Goal: Task Accomplishment & Management: Use online tool/utility

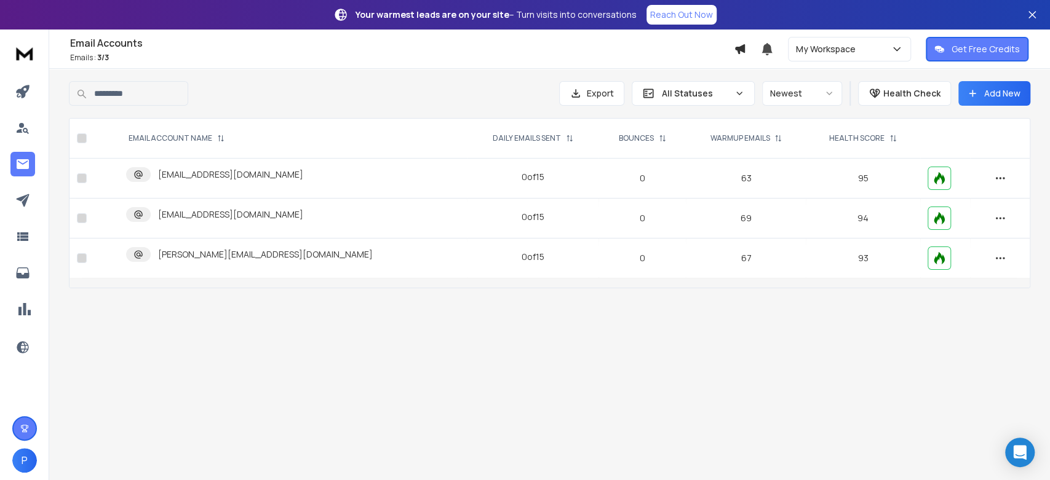
click at [1025, 12] on div "Your warmest leads are on your site – Turn visits into conversations Reach Out …" at bounding box center [525, 15] width 1050 height 30
click at [1033, 14] on icon at bounding box center [1031, 14] width 11 height 11
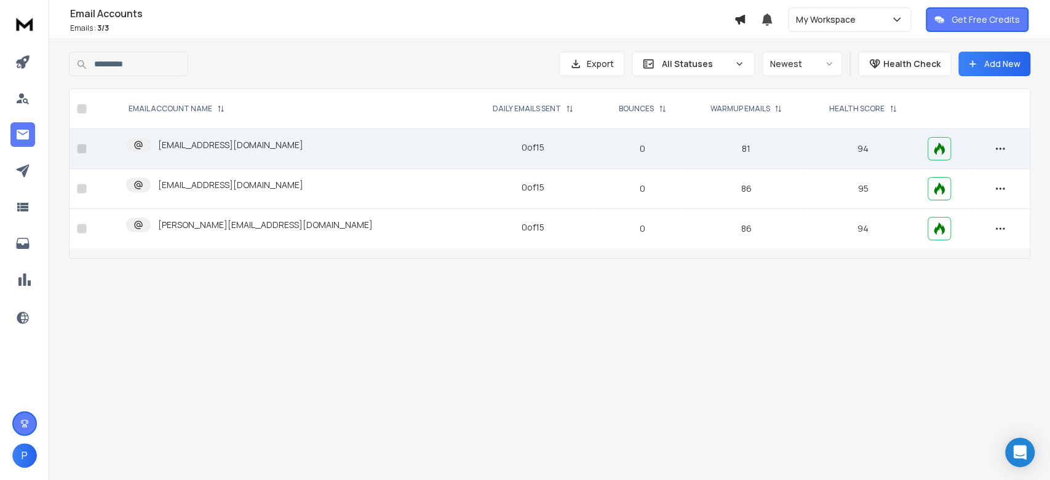
click at [837, 145] on td "94" at bounding box center [863, 149] width 114 height 40
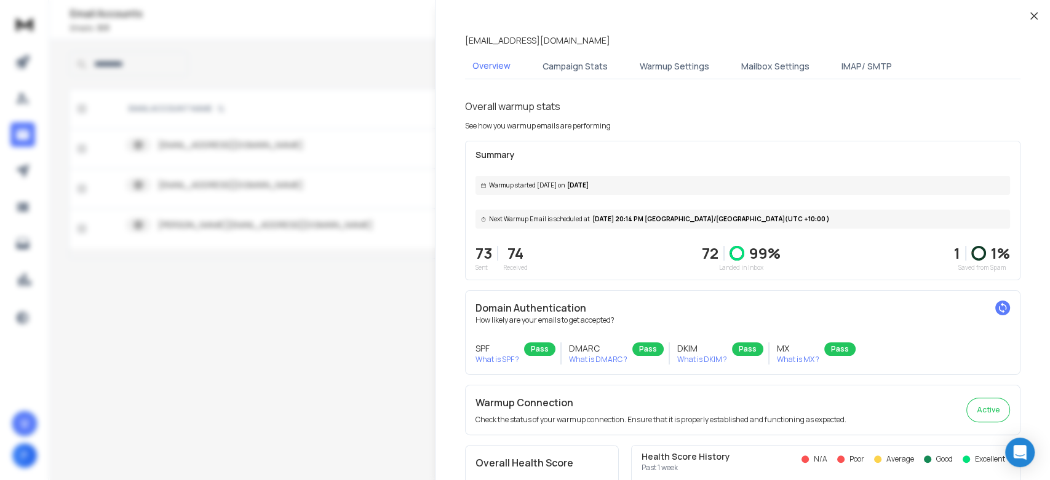
click at [1031, 16] on icon "button" at bounding box center [1034, 16] width 6 height 6
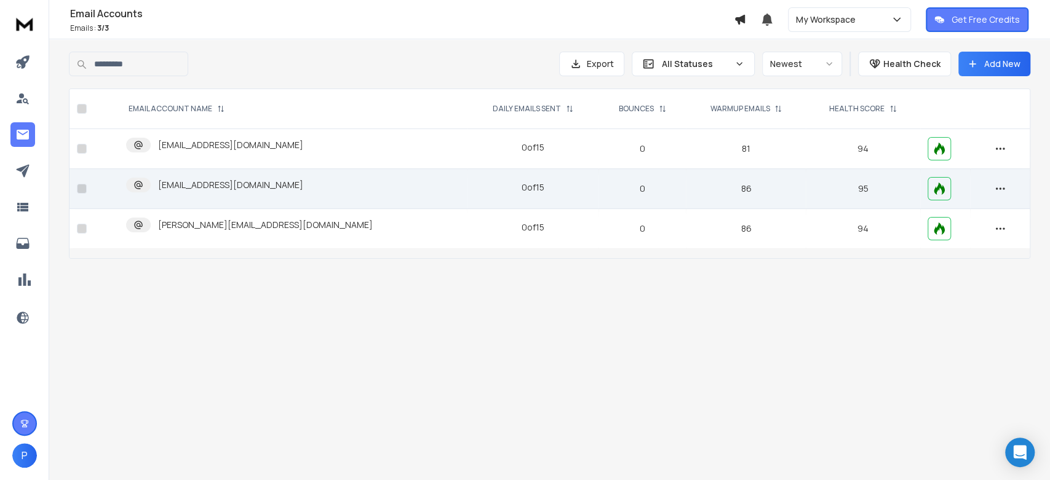
click at [844, 188] on td "95" at bounding box center [863, 189] width 114 height 40
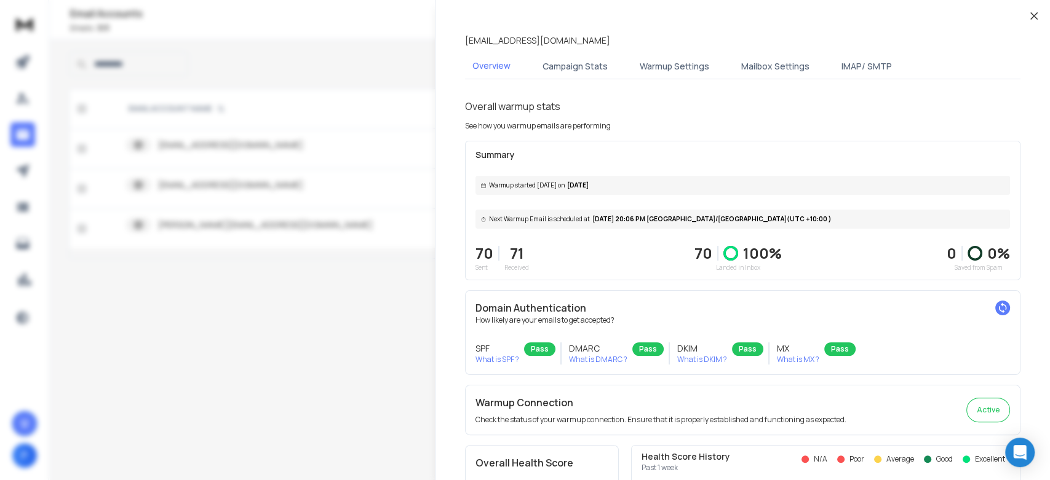
click at [1028, 22] on icon "button" at bounding box center [1034, 16] width 12 height 12
